Goal: Task Accomplishment & Management: Manage account settings

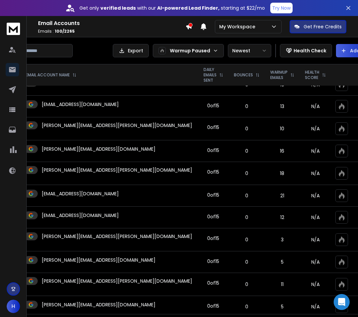
scroll to position [753, 0]
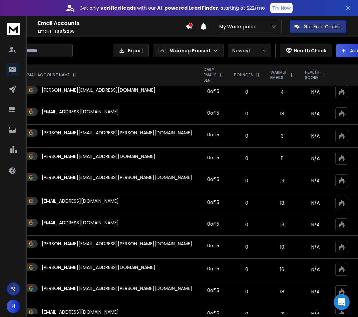
click at [175, 48] on p "Warmup Paused" at bounding box center [190, 50] width 40 height 7
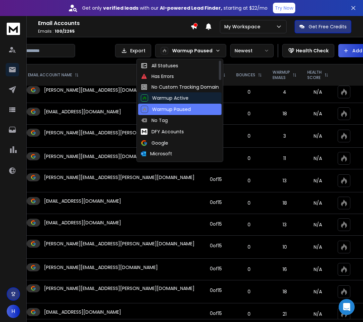
click at [175, 98] on div "Warmup Active" at bounding box center [165, 97] width 48 height 7
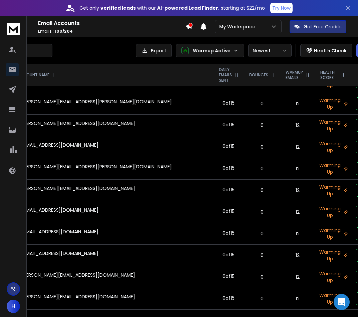
scroll to position [1968, 0]
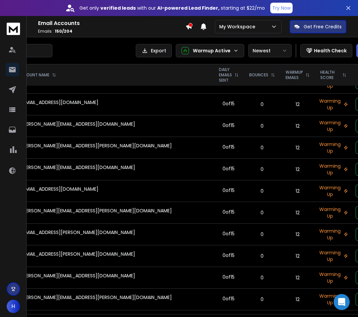
click at [194, 52] on p "Warmup Active" at bounding box center [212, 50] width 38 height 7
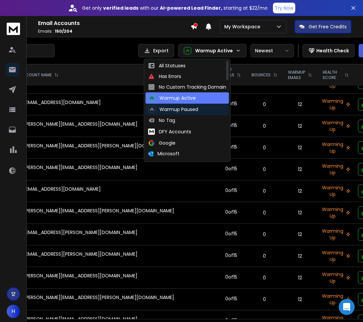
click at [182, 109] on div "Warmup Paused" at bounding box center [173, 109] width 50 height 7
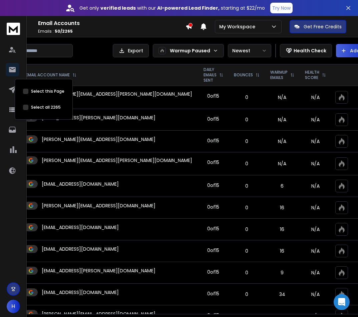
click at [18, 73] on button "Select this Page" at bounding box center [14, 74] width 5 height 5
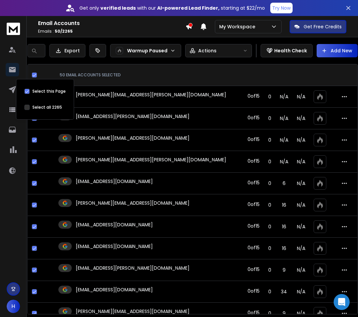
click at [53, 107] on label "Select all 2265" at bounding box center [47, 107] width 30 height 5
click at [27, 106] on button "Select this Page" at bounding box center [26, 107] width 5 height 5
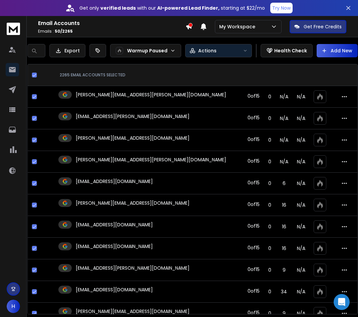
click at [205, 53] on p "Actions" at bounding box center [207, 50] width 18 height 7
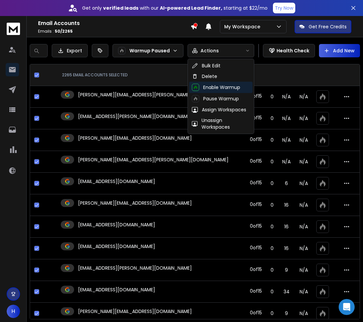
click at [215, 88] on div "Enable Warmup" at bounding box center [216, 87] width 48 height 7
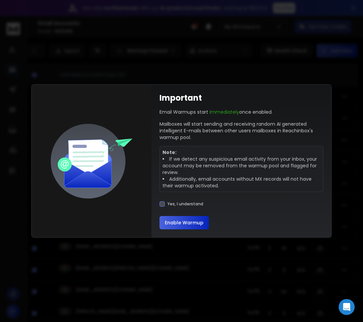
click at [164, 205] on button "Yes, I understand" at bounding box center [162, 204] width 5 height 5
click at [197, 223] on button "Enable Warmup" at bounding box center [184, 222] width 49 height 13
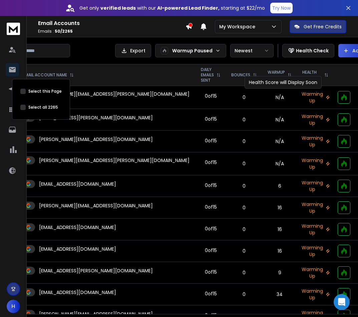
click at [15, 72] on button "Select this Page" at bounding box center [12, 74] width 5 height 5
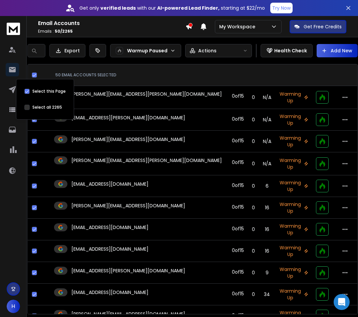
click at [28, 108] on button "Select this Page" at bounding box center [26, 107] width 5 height 5
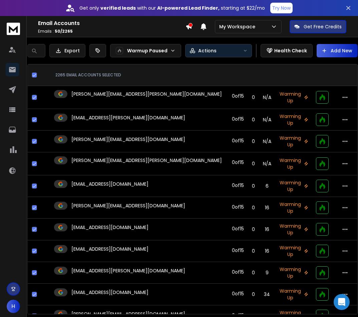
click at [236, 50] on div "Actions" at bounding box center [215, 50] width 51 height 7
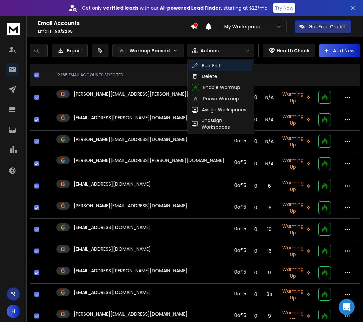
click at [234, 67] on div "Bulk Edit" at bounding box center [220, 65] width 63 height 11
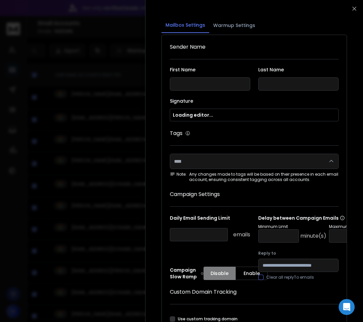
click at [234, 32] on button "Warmup Settings" at bounding box center [234, 25] width 50 height 15
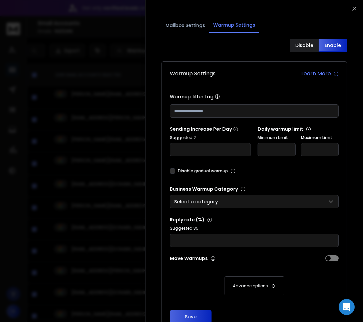
click at [216, 115] on input at bounding box center [254, 110] width 169 height 13
type input "**********"
click at [197, 314] on button "Save" at bounding box center [191, 316] width 42 height 13
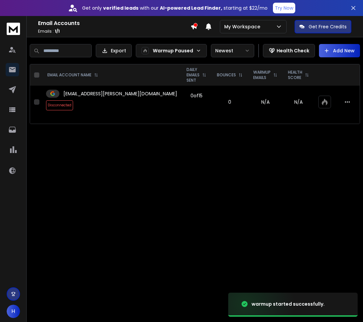
click at [185, 50] on p "Warmup Paused" at bounding box center [173, 50] width 40 height 7
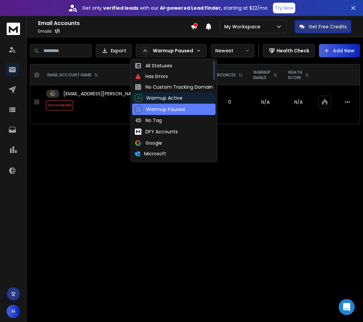
click at [174, 97] on div "Warmup Active" at bounding box center [159, 97] width 48 height 7
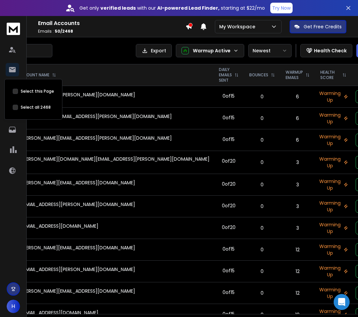
click at [15, 108] on button "Select this Page" at bounding box center [15, 107] width 5 height 5
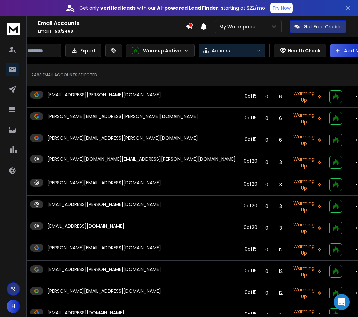
click at [216, 50] on div "Actions" at bounding box center [228, 50] width 51 height 7
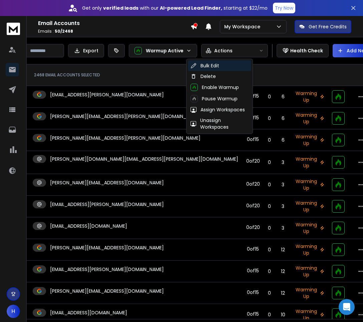
click at [223, 64] on div "Bulk Edit" at bounding box center [219, 65] width 63 height 11
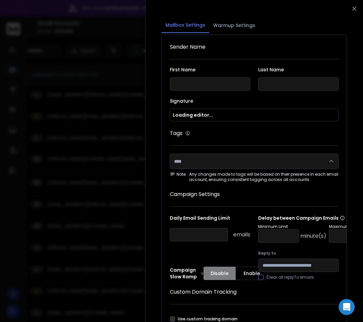
drag, startPoint x: 251, startPoint y: 29, endPoint x: 251, endPoint y: 34, distance: 5.0
click at [251, 29] on button "Warmup Settings" at bounding box center [234, 25] width 50 height 15
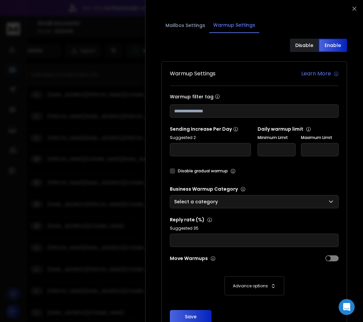
click at [232, 110] on input at bounding box center [254, 110] width 169 height 13
type input "**********"
click at [205, 314] on button "Save" at bounding box center [191, 316] width 42 height 13
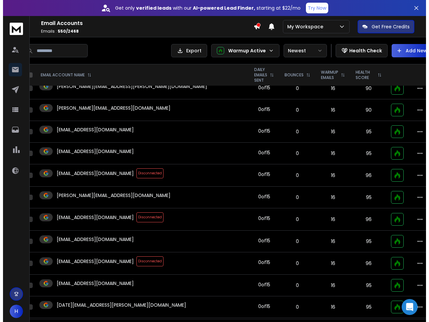
scroll to position [10952, 0]
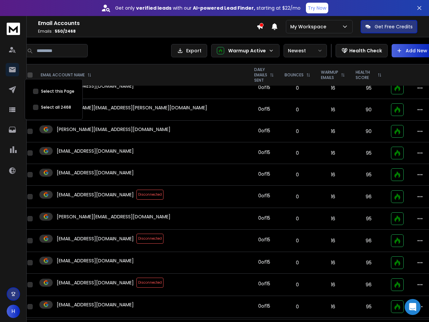
click at [33, 72] on button "Select this Page" at bounding box center [29, 74] width 5 height 5
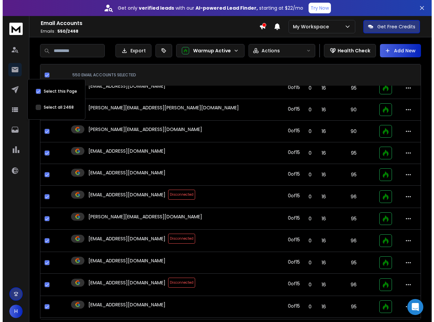
scroll to position [10942, 0]
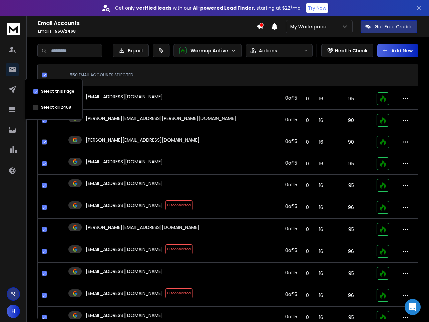
click at [37, 107] on button "Select this Page" at bounding box center [35, 107] width 5 height 5
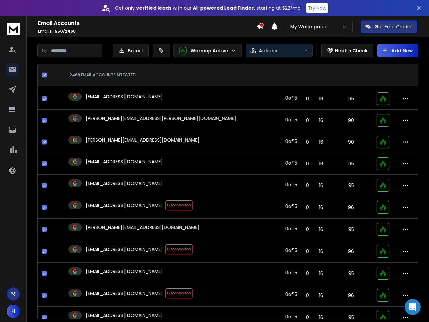
click at [271, 55] on button "Actions" at bounding box center [279, 50] width 67 height 13
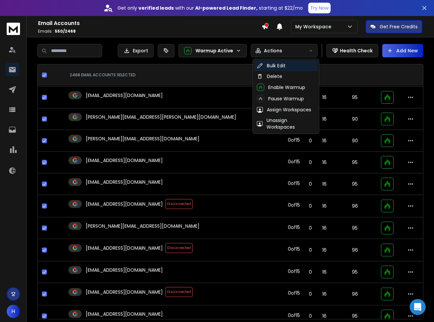
click at [277, 65] on div "Bulk Edit" at bounding box center [271, 65] width 29 height 7
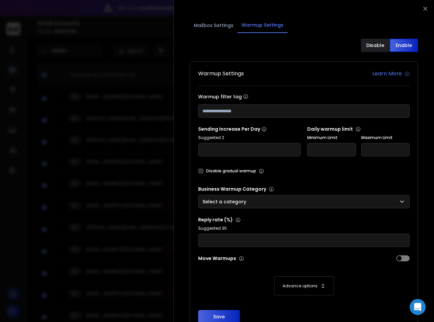
drag, startPoint x: 261, startPoint y: 24, endPoint x: 264, endPoint y: 48, distance: 24.3
click at [261, 24] on button "Warmup Settings" at bounding box center [263, 25] width 50 height 15
click at [262, 116] on input at bounding box center [304, 110] width 212 height 13
type input "**********"
click at [215, 315] on button "Save" at bounding box center [219, 316] width 42 height 13
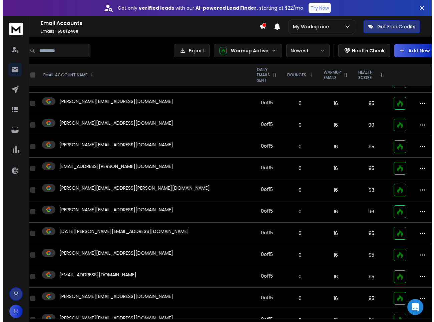
scroll to position [11770, 0]
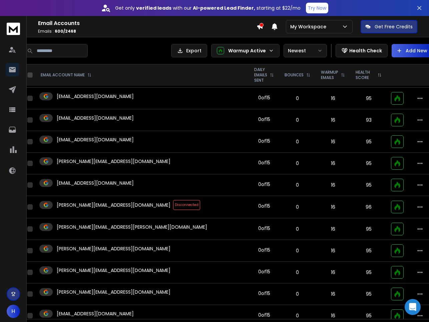
click at [134, 143] on p "tanaymulay@scalewithspotdraft.com" at bounding box center [95, 139] width 77 height 7
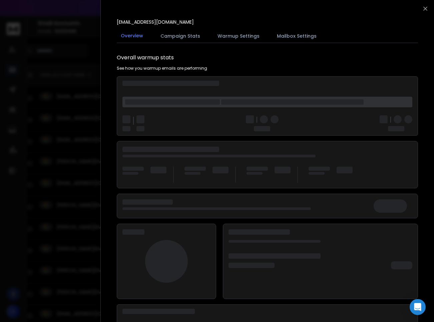
click at [246, 35] on button "Warmup Settings" at bounding box center [239, 36] width 50 height 15
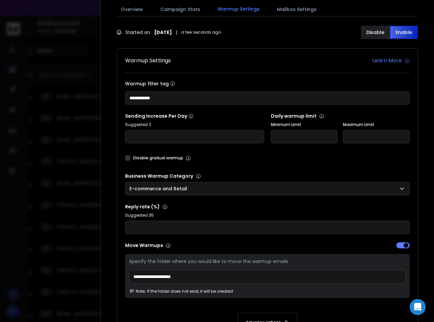
scroll to position [91, 0]
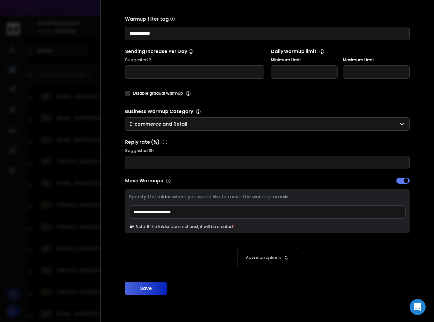
click at [93, 156] on div at bounding box center [217, 161] width 434 height 322
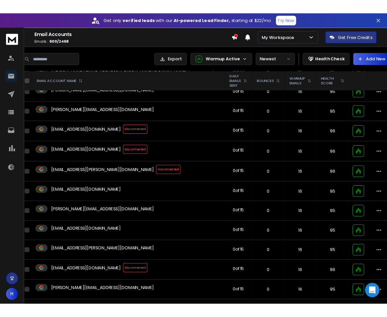
scroll to position [12524, 0]
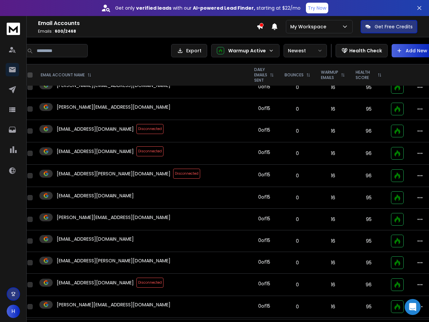
click at [250, 50] on p "Warmup Active" at bounding box center [247, 50] width 38 height 7
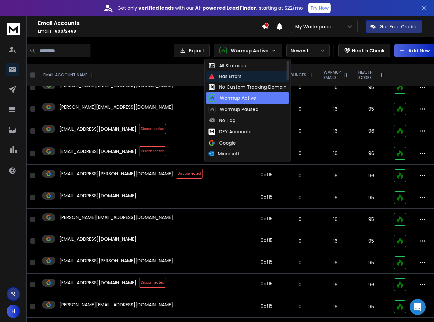
click at [247, 75] on div "Has Errors" at bounding box center [247, 76] width 83 height 11
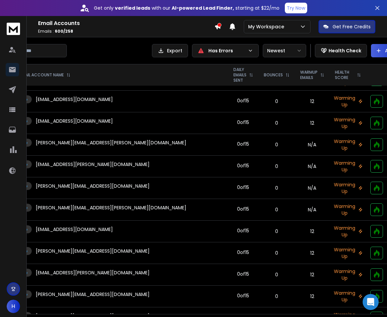
scroll to position [0, 0]
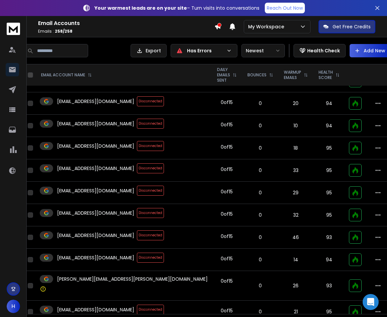
scroll to position [6156, 0]
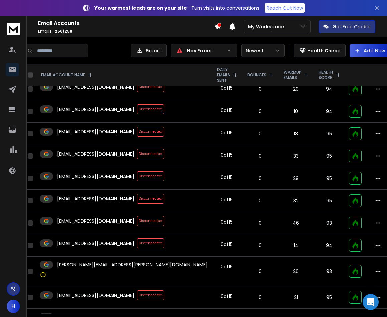
drag, startPoint x: 68, startPoint y: 163, endPoint x: 156, endPoint y: 166, distance: 87.5
click at [156, 291] on div "[EMAIL_ADDRESS][DOMAIN_NAME] Disconnected" at bounding box center [124, 296] width 168 height 10
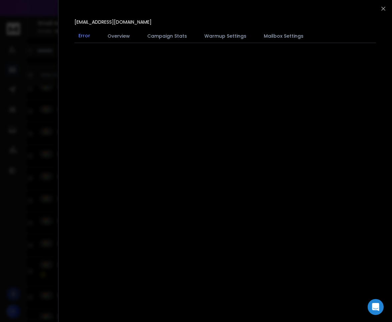
copy p "[EMAIL_ADDRESS][DOMAIN_NAME]"
click at [56, 49] on div at bounding box center [196, 161] width 392 height 322
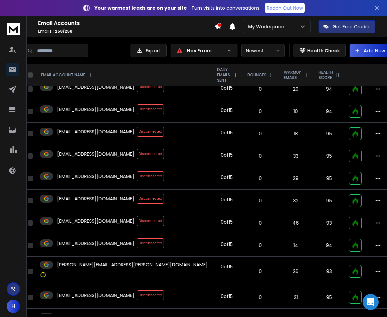
drag, startPoint x: 148, startPoint y: 298, endPoint x: 65, endPoint y: 297, distance: 83.4
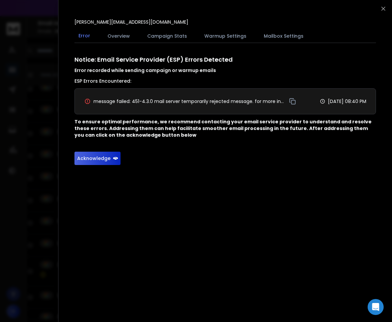
click at [126, 138] on div "Notice: Email Service Provider (ESP) Errors Detected Error recorded while sendi…" at bounding box center [224, 110] width 301 height 110
click at [49, 130] on div at bounding box center [196, 161] width 392 height 322
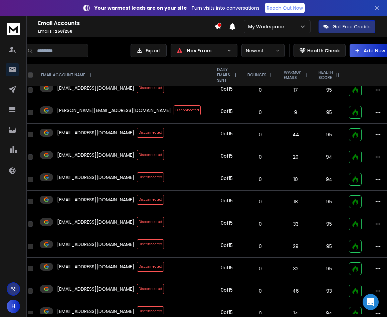
scroll to position [6062, 0]
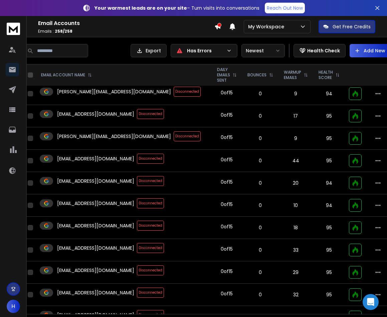
drag, startPoint x: 73, startPoint y: 104, endPoint x: 153, endPoint y: 106, distance: 79.5
click at [153, 221] on div "[EMAIL_ADDRESS][DOMAIN_NAME] Disconnected" at bounding box center [124, 226] width 168 height 10
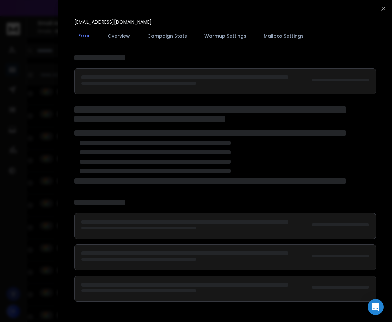
copy p "[EMAIL_ADDRESS][DOMAIN_NAME]"
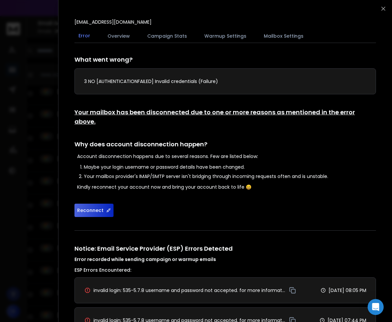
drag, startPoint x: 72, startPoint y: 21, endPoint x: 168, endPoint y: 25, distance: 95.5
click at [168, 25] on div "[EMAIL_ADDRESS][DOMAIN_NAME] Error Overview Campaign Stats Warmup Settings Mail…" at bounding box center [224, 216] width 317 height 417
copy p "[EMAIL_ADDRESS][DOMAIN_NAME]"
click at [51, 92] on div at bounding box center [196, 161] width 392 height 322
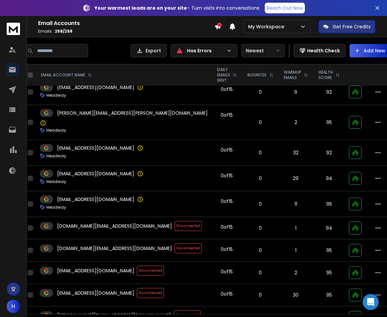
scroll to position [3173, 0]
drag, startPoint x: 67, startPoint y: 128, endPoint x: 154, endPoint y: 130, distance: 87.1
click at [134, 197] on p "[EMAIL_ADDRESS][DOMAIN_NAME]" at bounding box center [95, 200] width 77 height 7
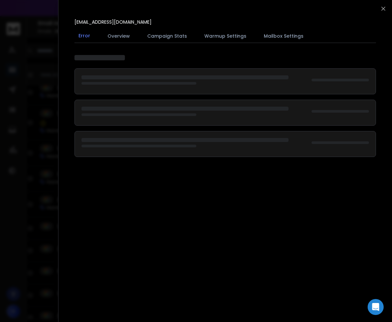
copy p "[EMAIL_ADDRESS][DOMAIN_NAME]"
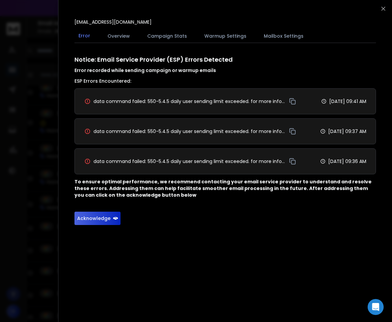
click at [39, 123] on div at bounding box center [196, 161] width 392 height 322
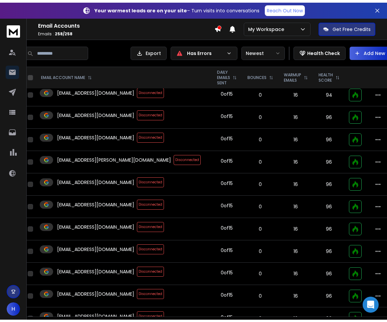
scroll to position [0, 0]
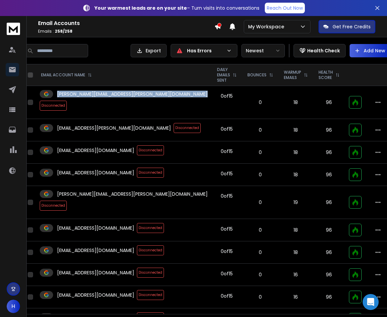
drag, startPoint x: 67, startPoint y: 95, endPoint x: 150, endPoint y: 97, distance: 83.1
click at [150, 97] on div "[PERSON_NAME][EMAIL_ADDRESS][PERSON_NAME][DOMAIN_NAME] Disconnected" at bounding box center [124, 100] width 168 height 21
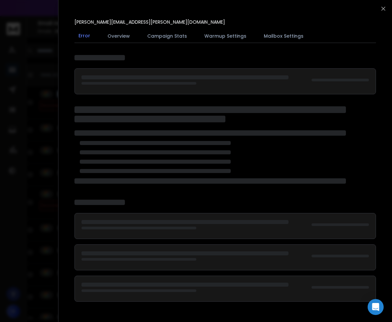
copy p "[PERSON_NAME][EMAIL_ADDRESS][PERSON_NAME][DOMAIN_NAME]"
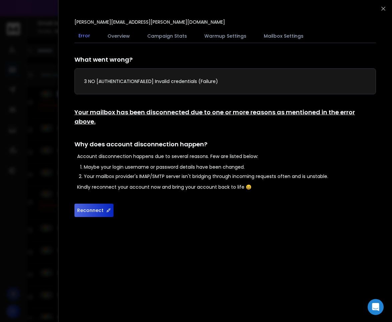
click at [46, 101] on div at bounding box center [196, 161] width 392 height 322
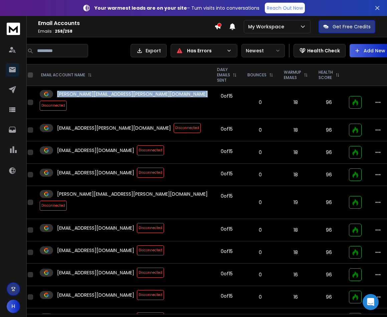
drag, startPoint x: 90, startPoint y: 97, endPoint x: 151, endPoint y: 96, distance: 60.7
click at [151, 96] on div "[PERSON_NAME][EMAIL_ADDRESS][PERSON_NAME][DOMAIN_NAME] Disconnected" at bounding box center [124, 100] width 168 height 21
copy p "[PERSON_NAME][EMAIL_ADDRESS][PERSON_NAME][DOMAIN_NAME]"
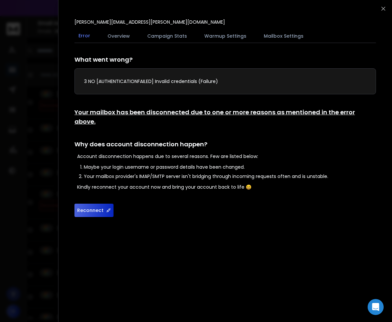
click at [56, 71] on div at bounding box center [196, 161] width 392 height 322
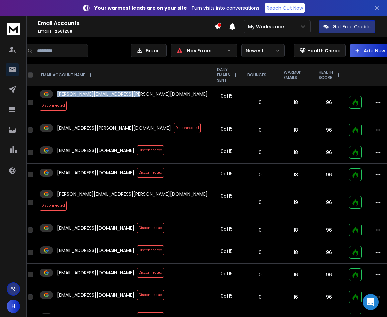
drag, startPoint x: 64, startPoint y: 93, endPoint x: 148, endPoint y: 95, distance: 83.8
click at [148, 95] on div "[PERSON_NAME][EMAIL_ADDRESS][PERSON_NAME][DOMAIN_NAME]" at bounding box center [124, 94] width 168 height 8
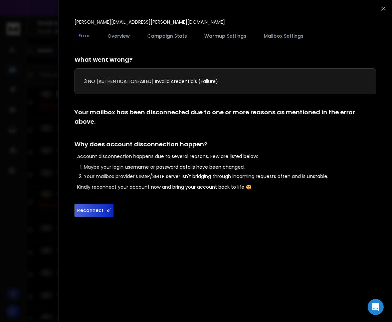
copy p "[PERSON_NAME][EMAIL_ADDRESS][PERSON_NAME][DOMAIN_NAME]"
click at [76, 24] on p "[PERSON_NAME][EMAIL_ADDRESS][PERSON_NAME][DOMAIN_NAME]" at bounding box center [149, 22] width 151 height 7
drag, startPoint x: 73, startPoint y: 23, endPoint x: 194, endPoint y: 22, distance: 120.8
click at [194, 22] on div "[PERSON_NAME][EMAIL_ADDRESS][PERSON_NAME][DOMAIN_NAME] Error Overview Campaign …" at bounding box center [224, 118] width 317 height 220
copy p "[PERSON_NAME][EMAIL_ADDRESS][PERSON_NAME][DOMAIN_NAME]"
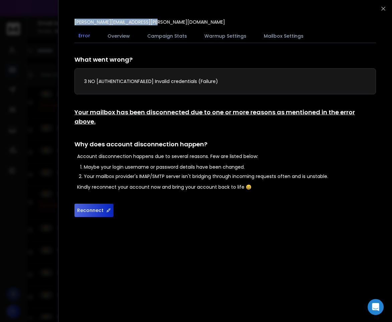
click at [44, 101] on div at bounding box center [196, 161] width 392 height 322
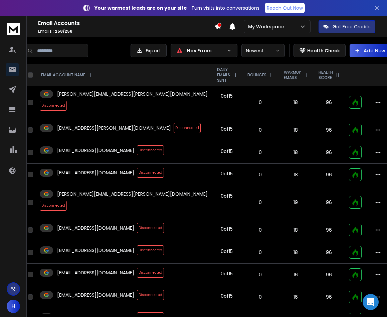
click at [33, 100] on button "button" at bounding box center [30, 102] width 5 height 5
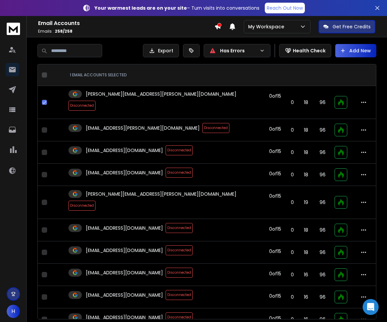
click at [45, 127] on button "button" at bounding box center [44, 129] width 5 height 5
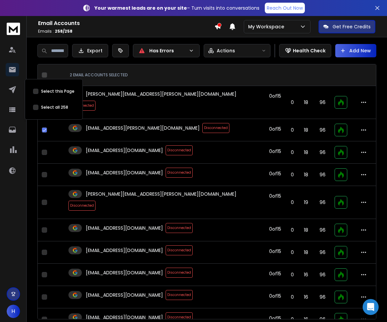
click at [45, 74] on button "Select this Page" at bounding box center [44, 74] width 5 height 5
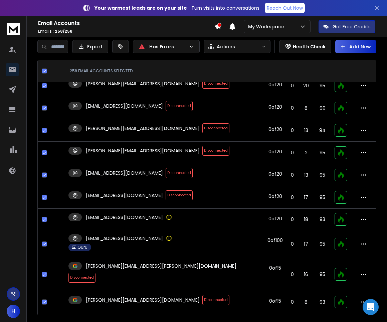
scroll to position [1874, 0]
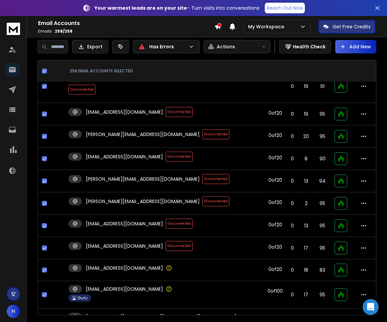
click at [43, 268] on button "button" at bounding box center [44, 270] width 5 height 5
click at [45, 292] on button "button" at bounding box center [44, 294] width 5 height 5
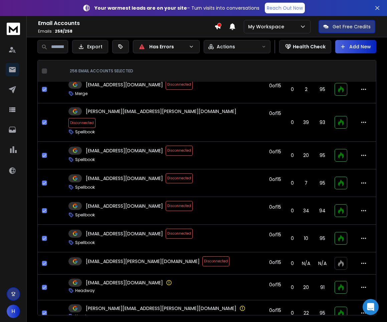
scroll to position [2728, 0]
click at [44, 285] on button "button" at bounding box center [44, 287] width 5 height 5
drag, startPoint x: 44, startPoint y: 143, endPoint x: 47, endPoint y: 162, distance: 19.6
click at [44, 311] on button "button" at bounding box center [44, 313] width 5 height 5
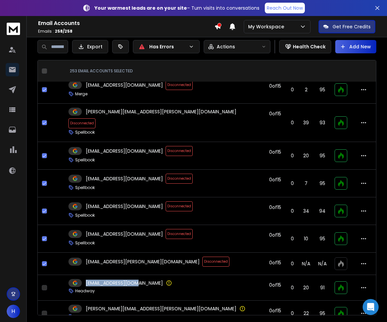
drag, startPoint x: 85, startPoint y: 112, endPoint x: 141, endPoint y: 113, distance: 56.4
click at [141, 279] on div "[EMAIL_ADDRESS][DOMAIN_NAME]" at bounding box center [115, 283] width 94 height 8
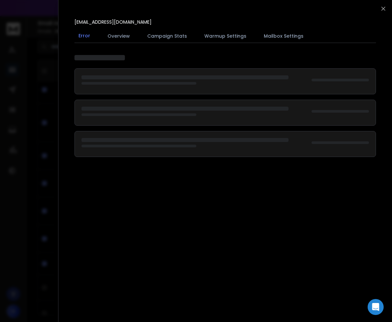
copy p "[EMAIL_ADDRESS][DOMAIN_NAME]"
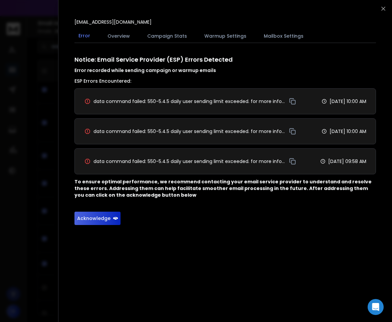
click at [47, 168] on div at bounding box center [196, 161] width 392 height 322
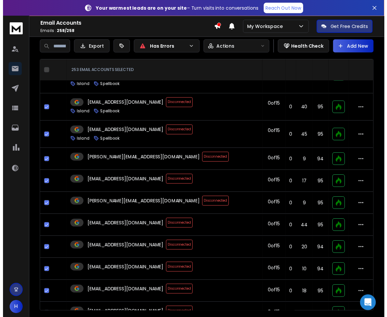
scroll to position [5943, 0]
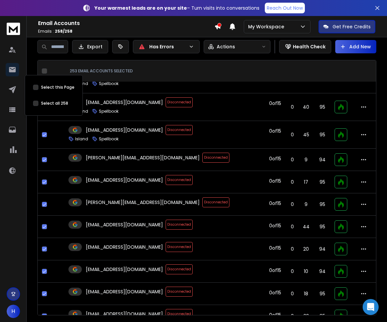
click at [45, 71] on button "Select this Page" at bounding box center [44, 70] width 5 height 5
click at [37, 103] on button "Select this Page" at bounding box center [35, 103] width 5 height 5
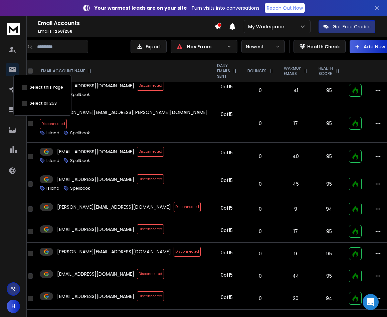
scroll to position [6156, 0]
